Goal: Navigation & Orientation: Find specific page/section

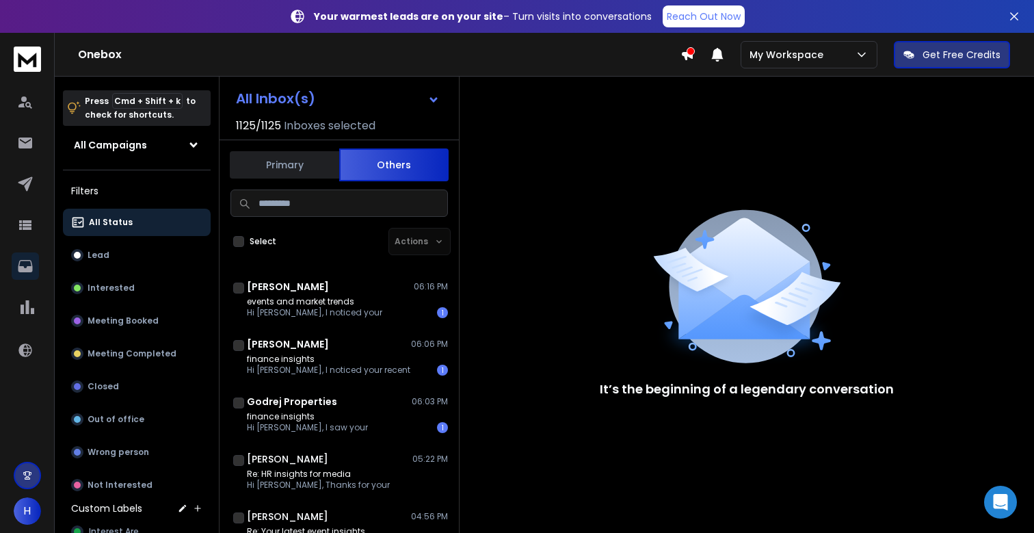
click at [311, 163] on button "Primary" at bounding box center [284, 165] width 109 height 30
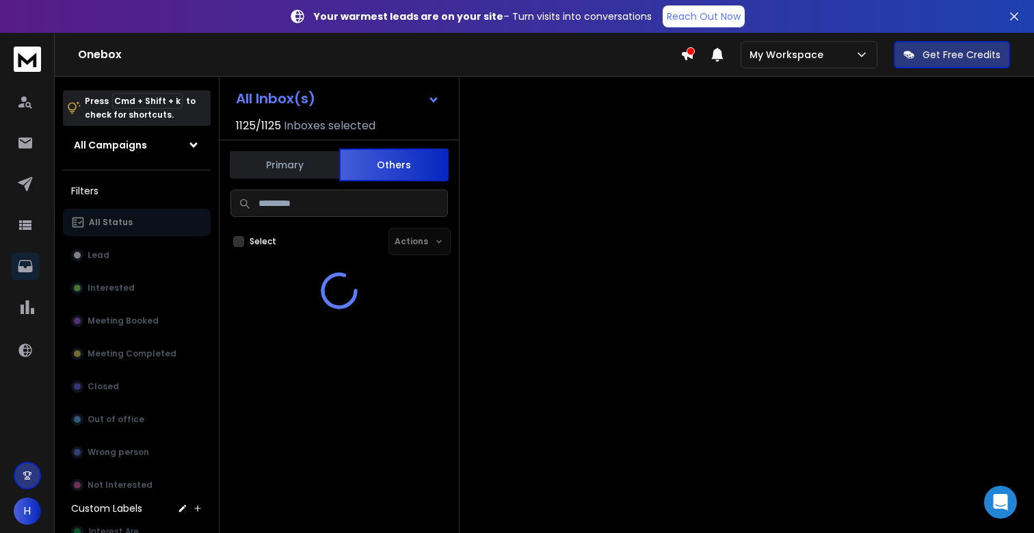
click at [377, 172] on button "Others" at bounding box center [393, 164] width 109 height 33
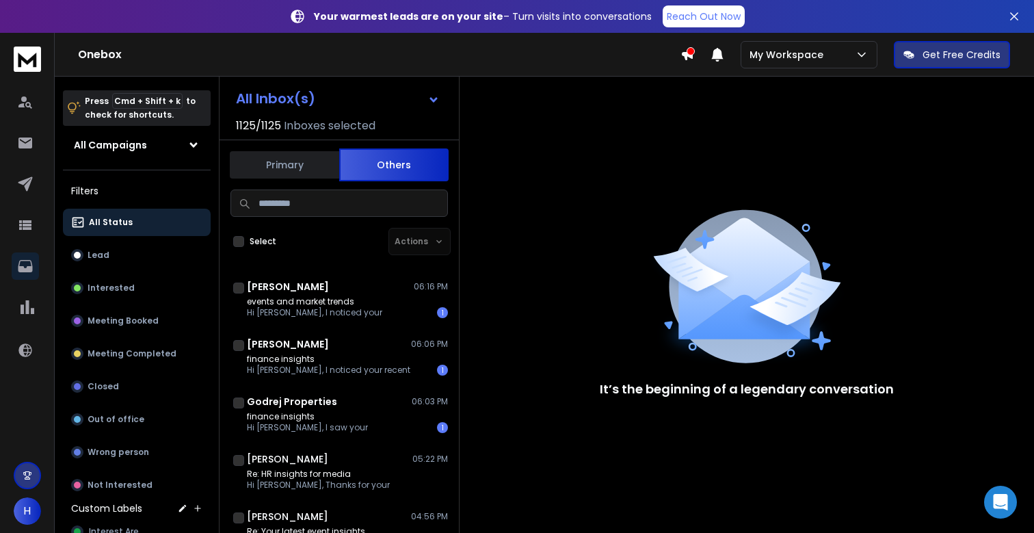
click at [328, 168] on button "Primary" at bounding box center [284, 165] width 109 height 30
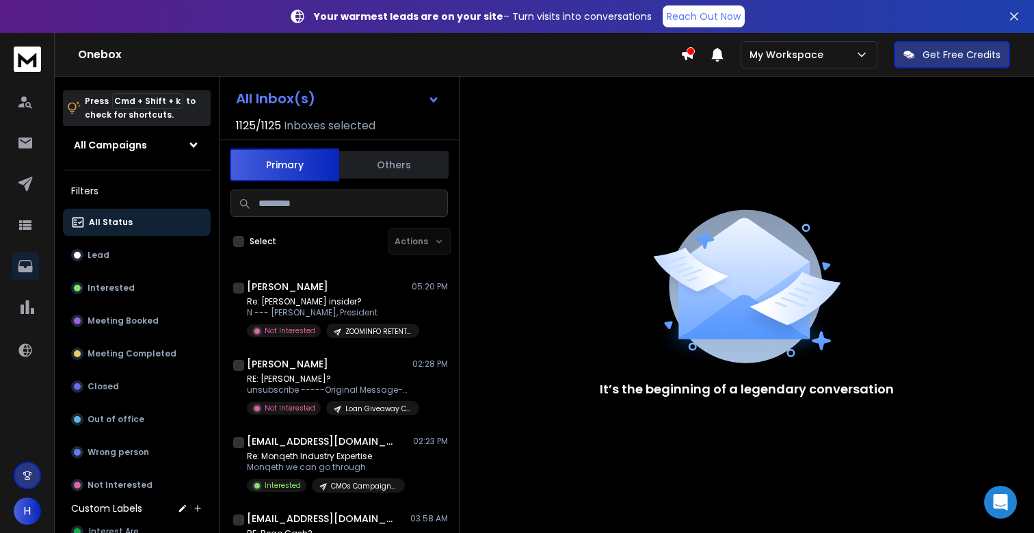
click at [358, 137] on div "All Inbox(s) 1125 / 1125 Inboxes selected Primary Others Select Actions [PERSON…" at bounding box center [339, 343] width 239 height 533
click at [356, 146] on div "All Inbox(s) 1125 / 1125 Inboxes selected Primary Others Select Actions [PERSON…" at bounding box center [339, 343] width 239 height 533
click at [356, 161] on button "Others" at bounding box center [393, 165] width 109 height 30
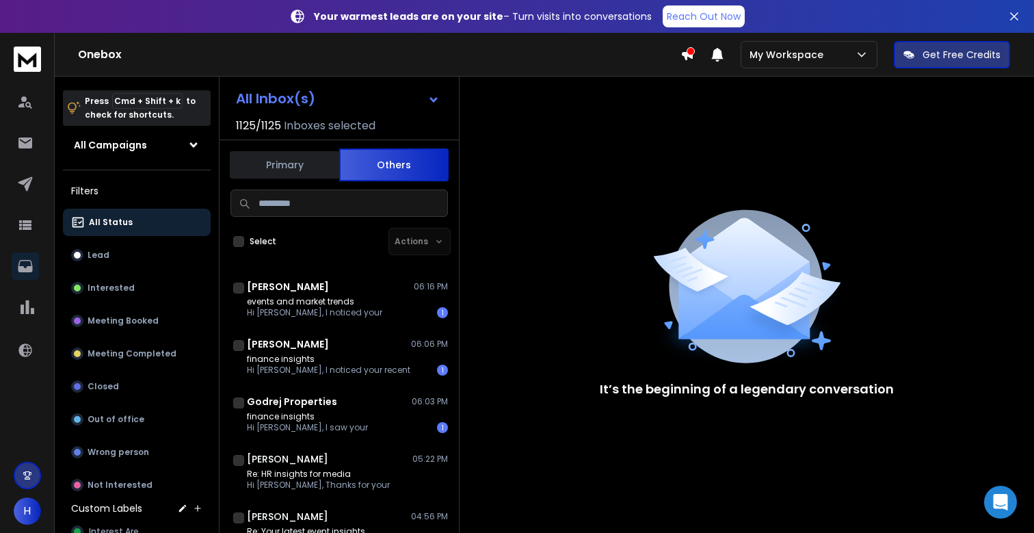
click at [251, 162] on button "Primary" at bounding box center [284, 165] width 109 height 30
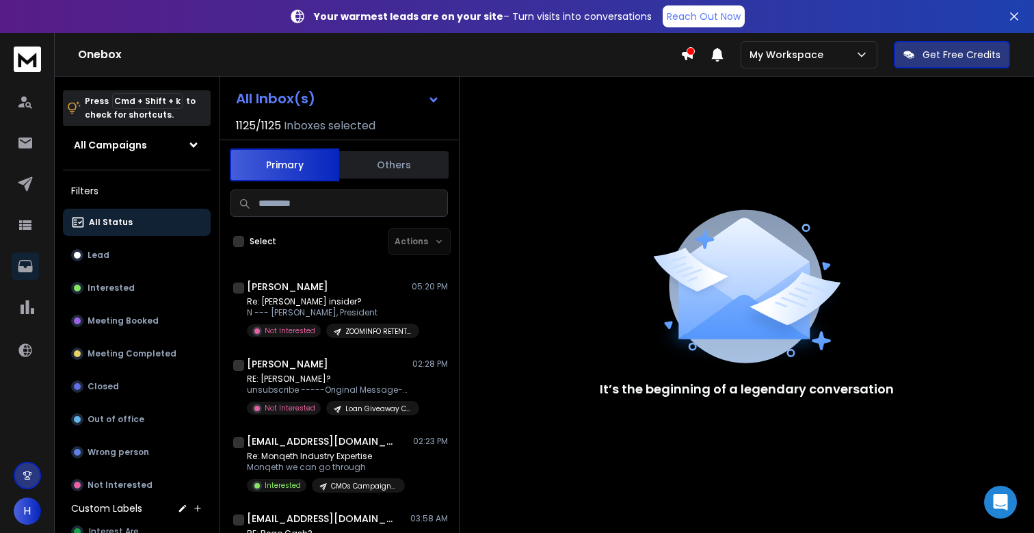
click at [363, 143] on div "All Inbox(s) 1125 / 1125 Inboxes selected Primary Others Select Actions [PERSON…" at bounding box center [339, 343] width 239 height 533
click at [365, 176] on button "Others" at bounding box center [393, 165] width 109 height 30
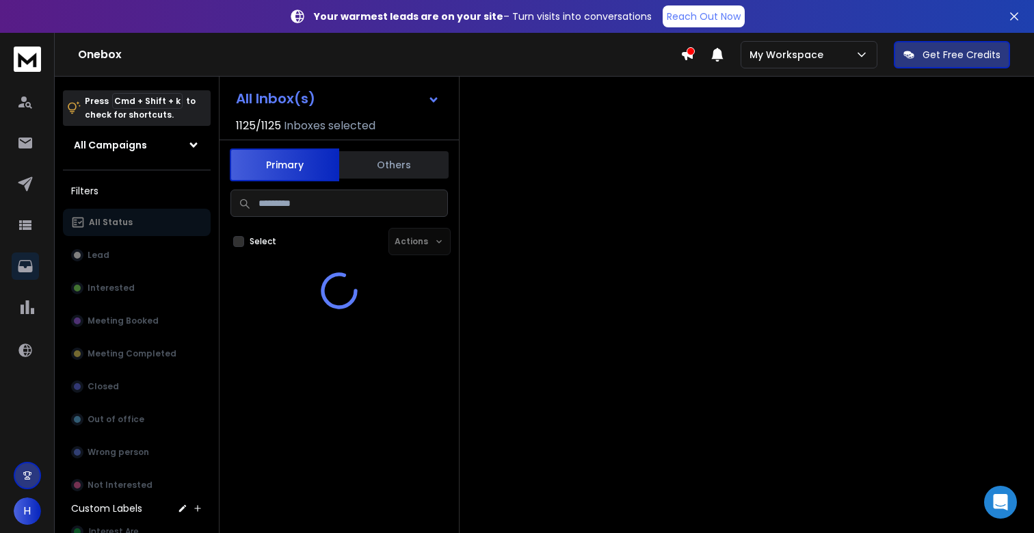
click at [248, 172] on button "Primary" at bounding box center [284, 164] width 109 height 33
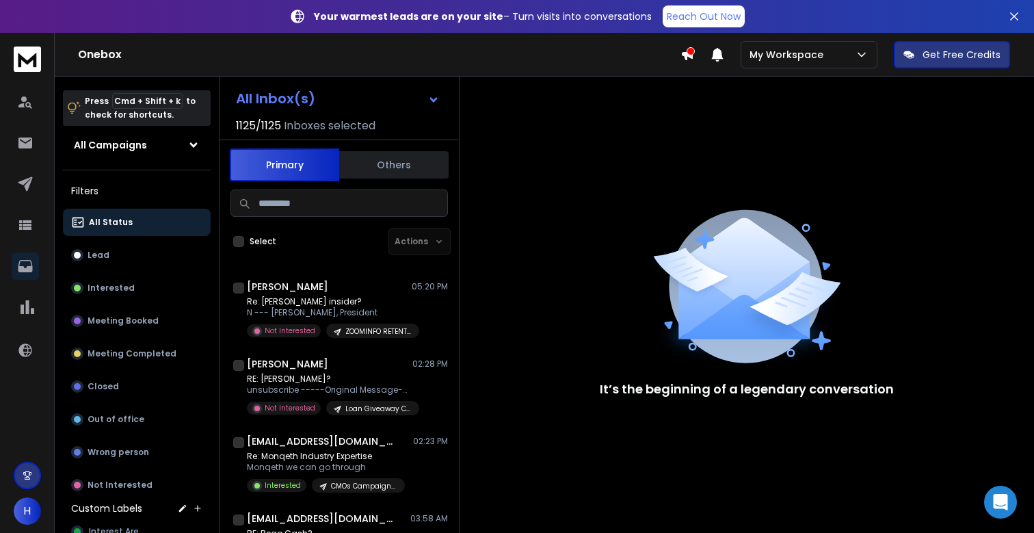
click at [363, 161] on button "Others" at bounding box center [393, 165] width 109 height 30
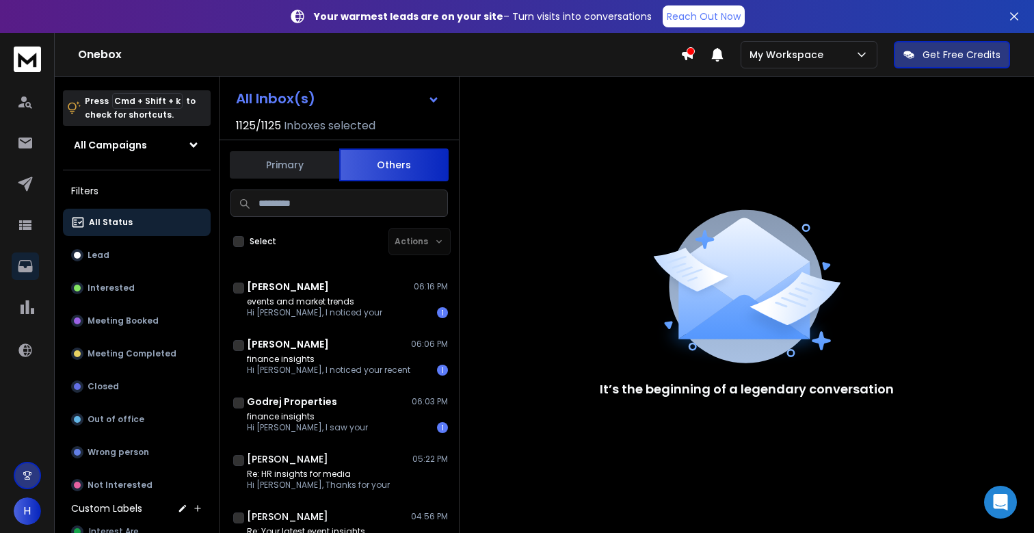
click at [274, 164] on button "Primary" at bounding box center [284, 165] width 109 height 30
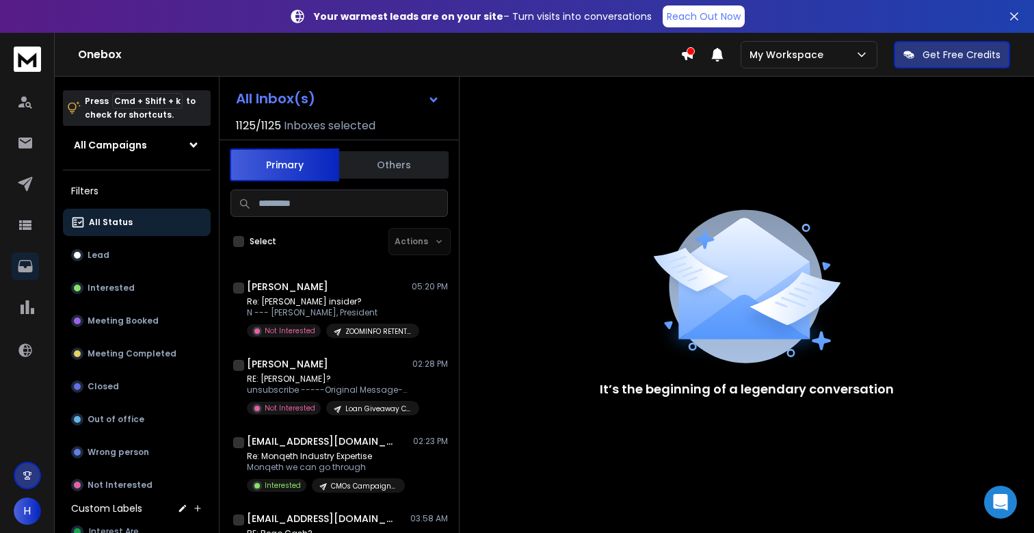
click at [391, 169] on button "Others" at bounding box center [393, 165] width 109 height 30
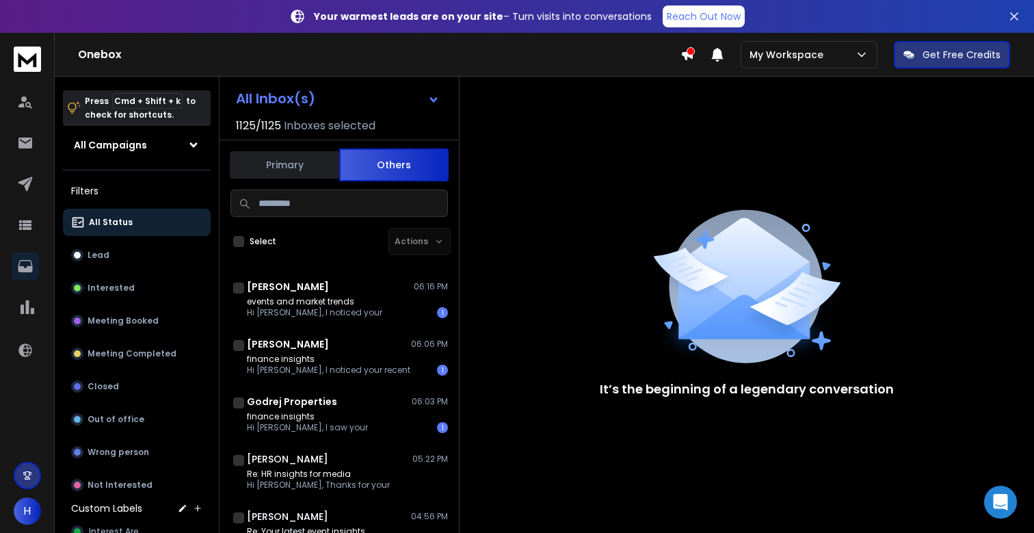
click at [283, 163] on button "Primary" at bounding box center [284, 165] width 109 height 30
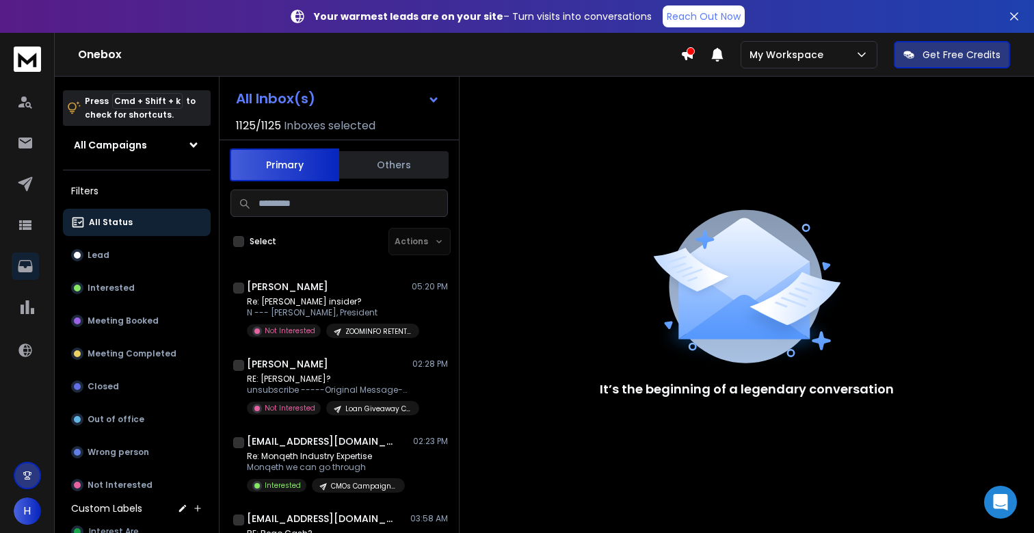
click at [377, 163] on button "Others" at bounding box center [393, 165] width 109 height 30
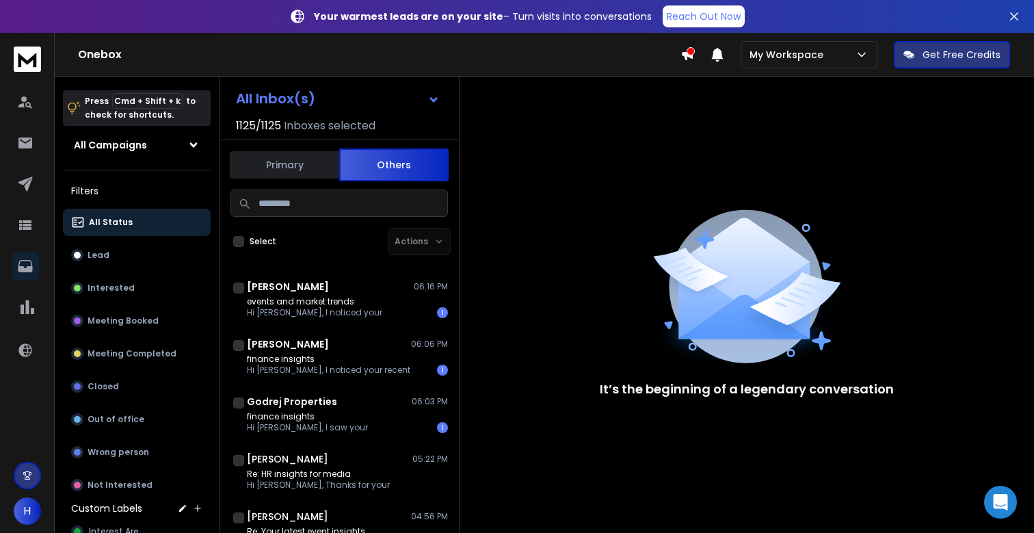
click at [265, 163] on button "Primary" at bounding box center [284, 165] width 109 height 30
